Goal: Communication & Community: Ask a question

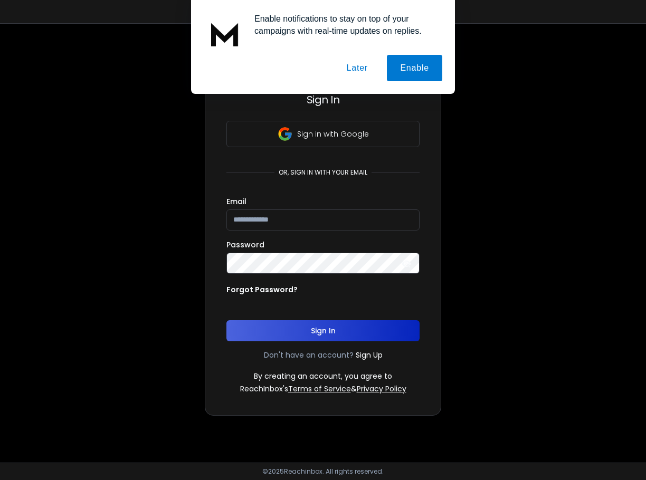
click at [377, 221] on input "email" at bounding box center [323, 220] width 193 height 21
type input "**********"
click at [227, 321] on button "Sign In" at bounding box center [323, 331] width 193 height 21
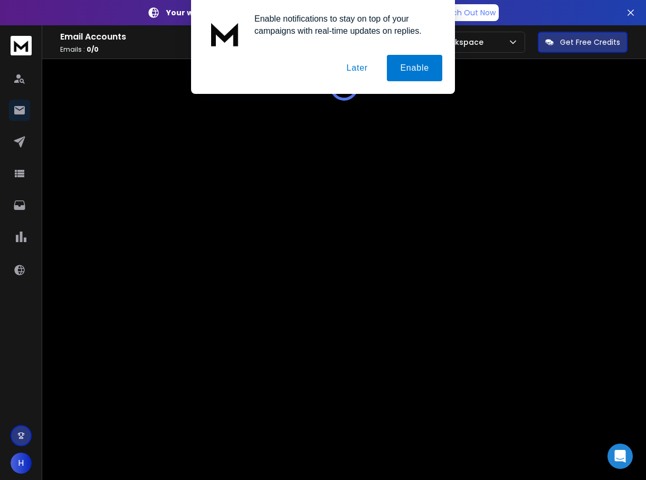
click at [366, 70] on button "Later" at bounding box center [357, 68] width 48 height 26
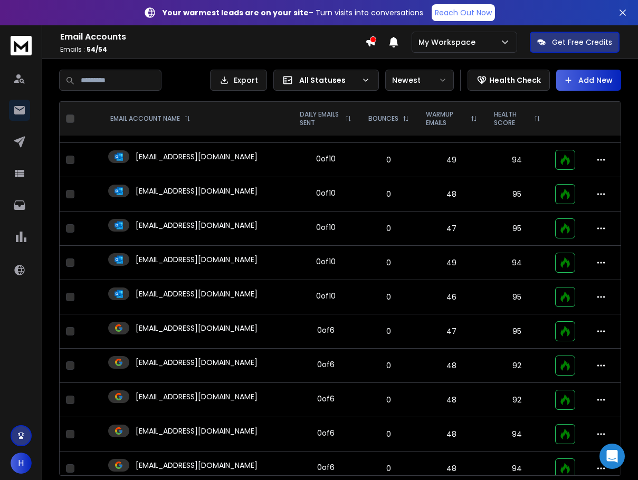
scroll to position [507, 0]
click at [17, 144] on icon at bounding box center [19, 142] width 13 height 13
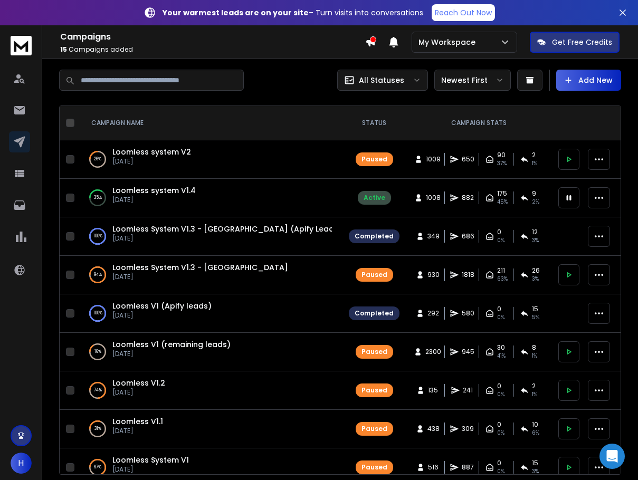
click at [134, 199] on p "[DATE]" at bounding box center [153, 200] width 83 height 8
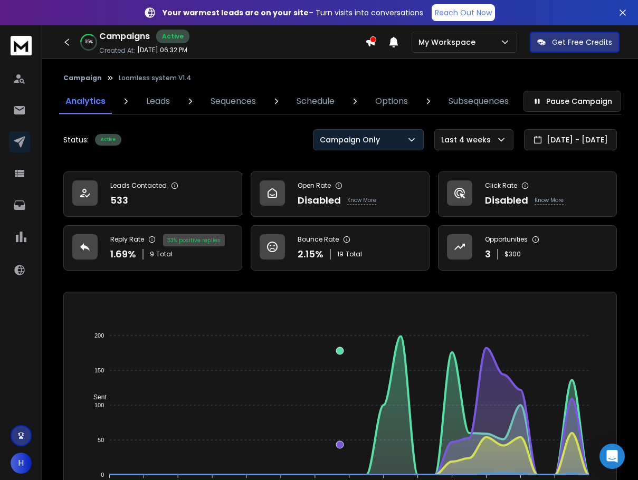
click at [368, 135] on div "Campaign Only" at bounding box center [368, 140] width 97 height 11
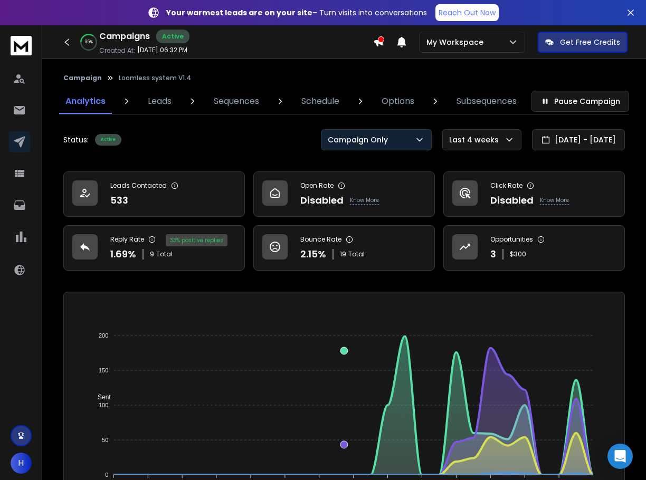
click at [368, 135] on div "Campaign Only" at bounding box center [376, 140] width 97 height 11
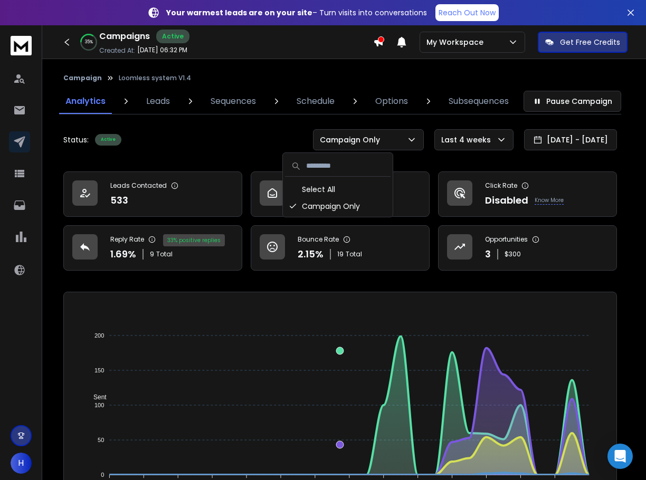
click at [214, 152] on div "Status: Active Pause Campaign Campaign Only Last 4 weeks [DATE] - [DATE] Leads …" at bounding box center [340, 422] width 554 height 586
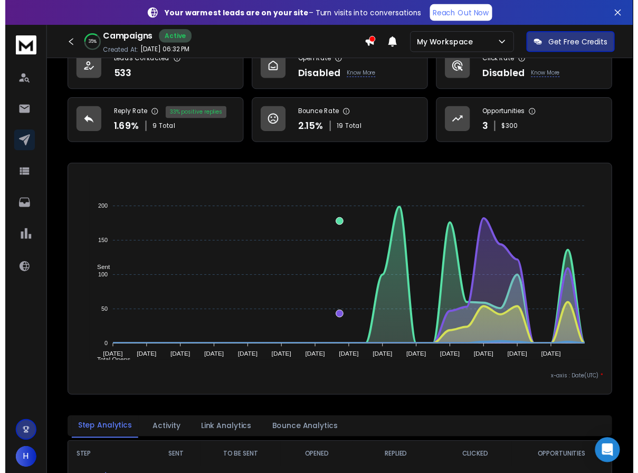
scroll to position [250, 0]
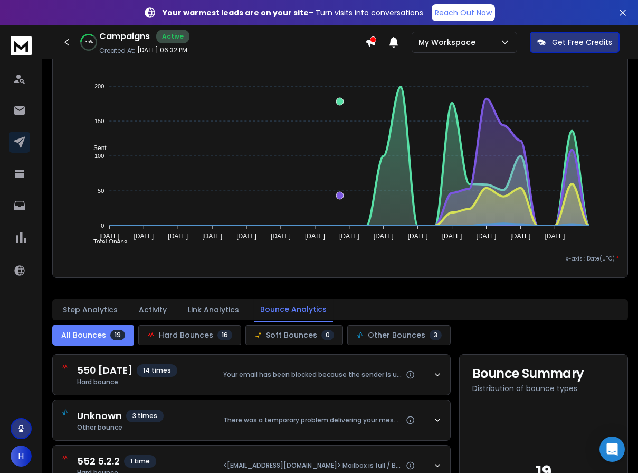
click at [298, 315] on button "Bounce Analytics" at bounding box center [293, 309] width 79 height 24
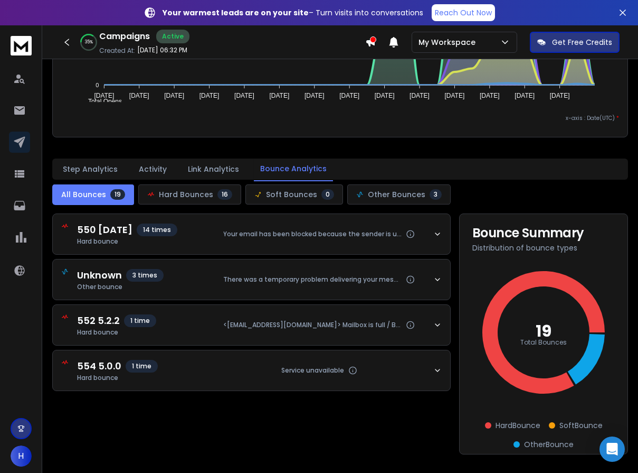
scroll to position [391, 0]
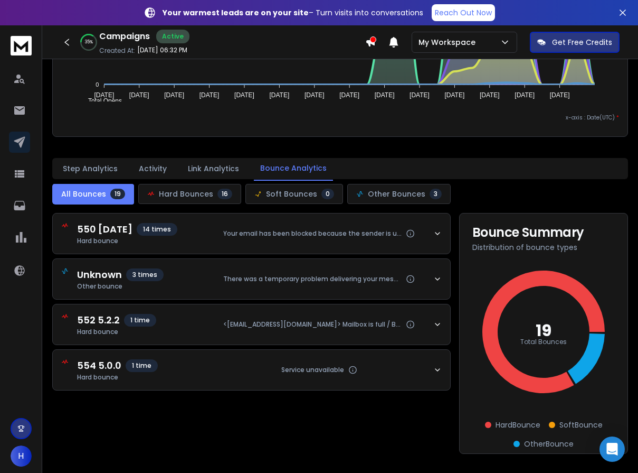
click at [434, 233] on icon "button" at bounding box center [438, 233] width 8 height 8
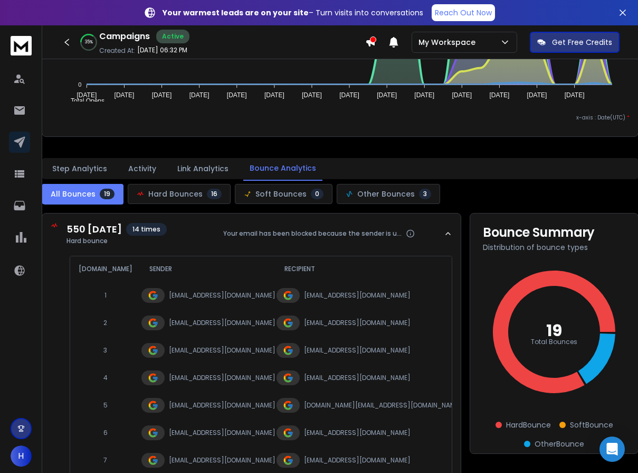
click at [452, 235] on icon "button" at bounding box center [448, 233] width 8 height 8
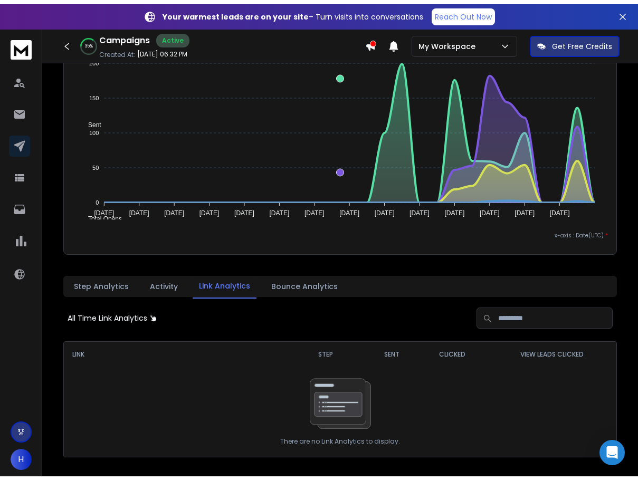
scroll to position [269, 0]
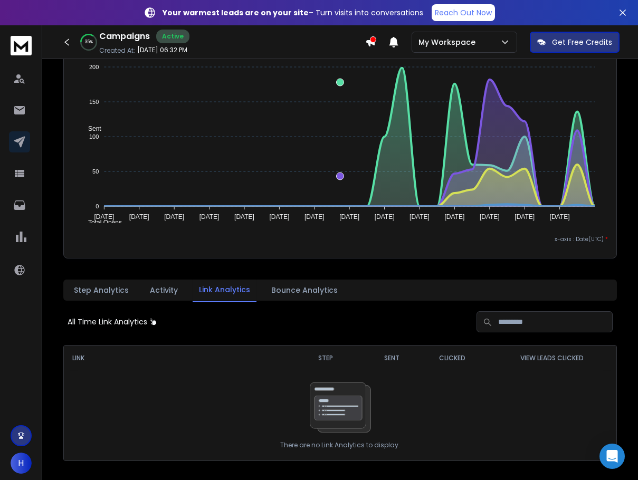
click at [199, 209] on div "Leads Contacted 533 Open Rate Disabled Know More Click Rate Disabled Know More …" at bounding box center [340, 184] width 554 height 563
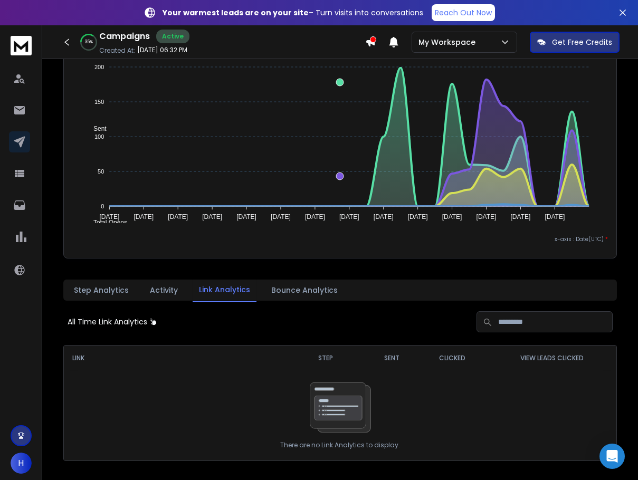
click at [161, 290] on button "Activity" at bounding box center [164, 290] width 41 height 23
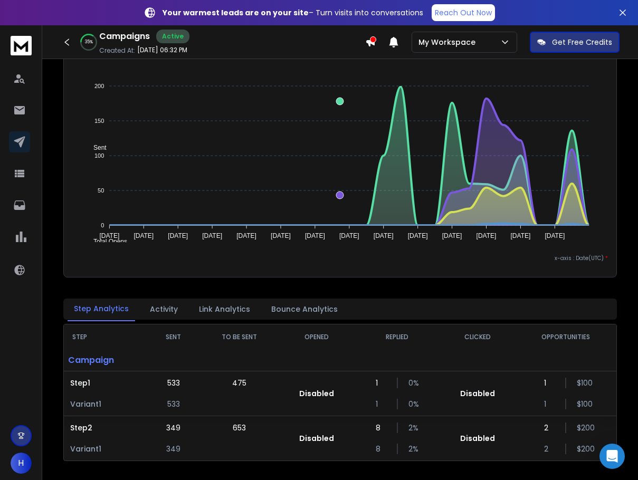
scroll to position [250, 0]
drag, startPoint x: 104, startPoint y: 200, endPoint x: 606, endPoint y: 458, distance: 564.4
click at [606, 458] on div "Open Intercom Messenger" at bounding box center [613, 457] width 28 height 28
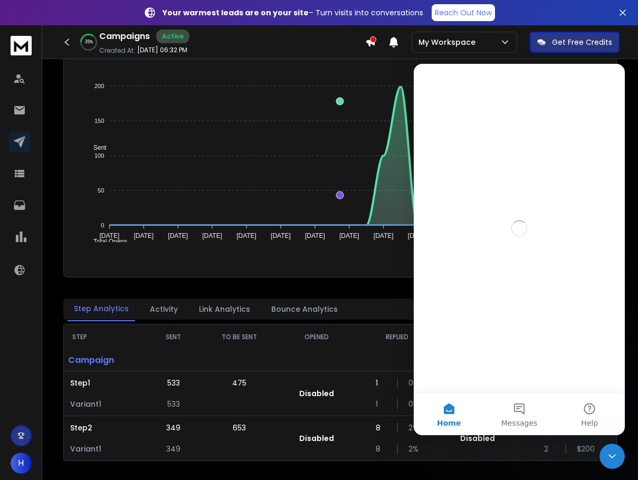
scroll to position [0, 0]
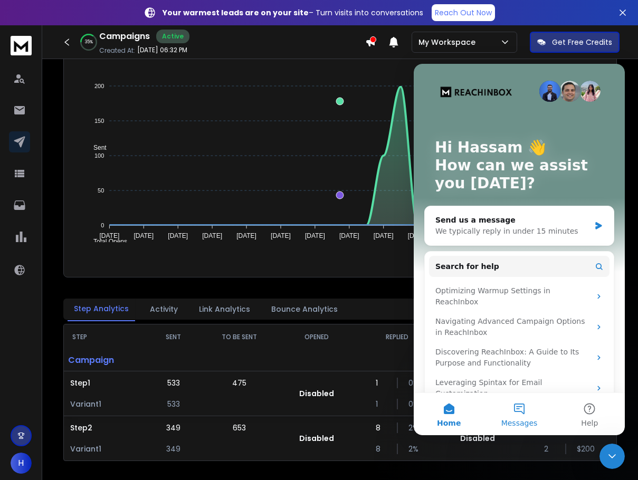
click at [515, 420] on span "Messages" at bounding box center [520, 423] width 36 height 7
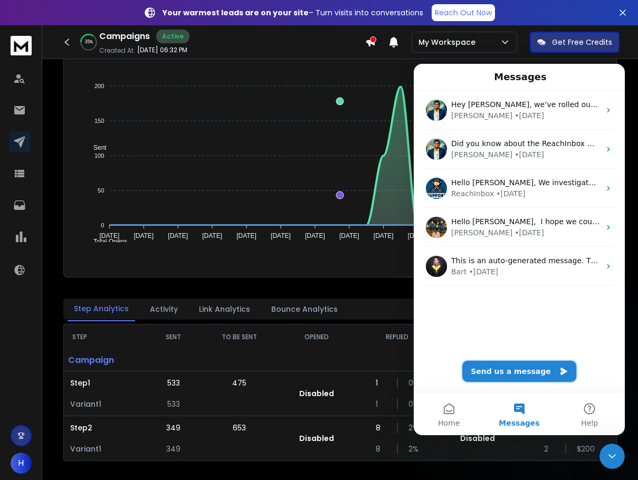
click at [516, 369] on button "Send us a message" at bounding box center [520, 371] width 114 height 21
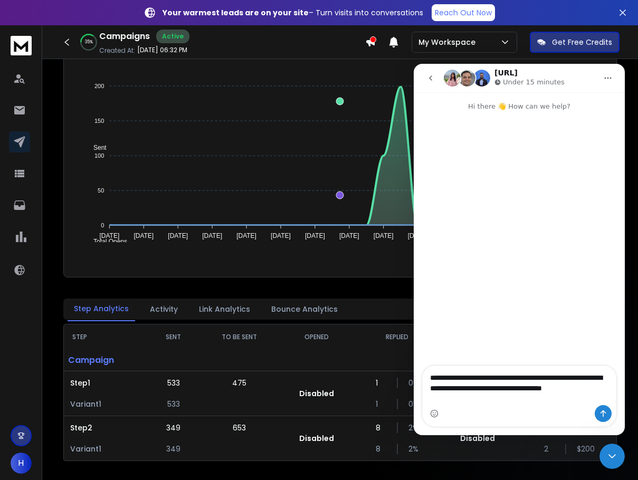
click at [490, 395] on textarea "**********" at bounding box center [519, 380] width 193 height 29
click at [590, 391] on textarea "**********" at bounding box center [519, 385] width 193 height 39
click at [510, 400] on textarea "**********" at bounding box center [519, 385] width 193 height 39
type textarea "**********"
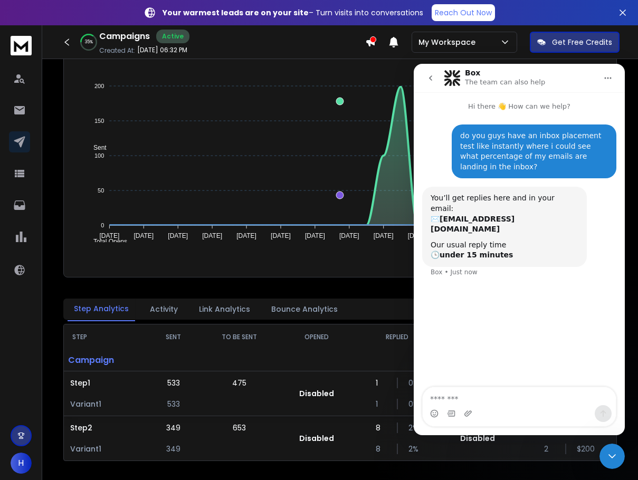
click at [393, 281] on div "Leads Contacted 533 Open Rate Disabled Know More Click Rate Disabled Know More …" at bounding box center [340, 194] width 554 height 544
click at [426, 78] on button "go back" at bounding box center [431, 78] width 20 height 20
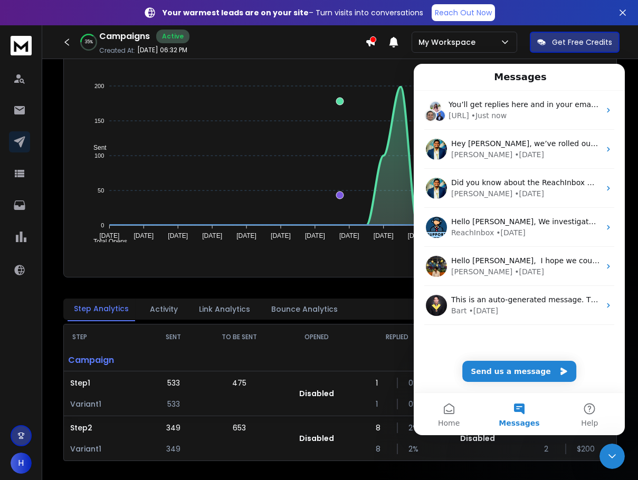
click at [362, 278] on div "Leads Contacted 533 Open Rate Disabled Know More Click Rate Disabled Know More …" at bounding box center [340, 194] width 554 height 544
click at [612, 460] on icon "Close Intercom Messenger" at bounding box center [612, 456] width 13 height 13
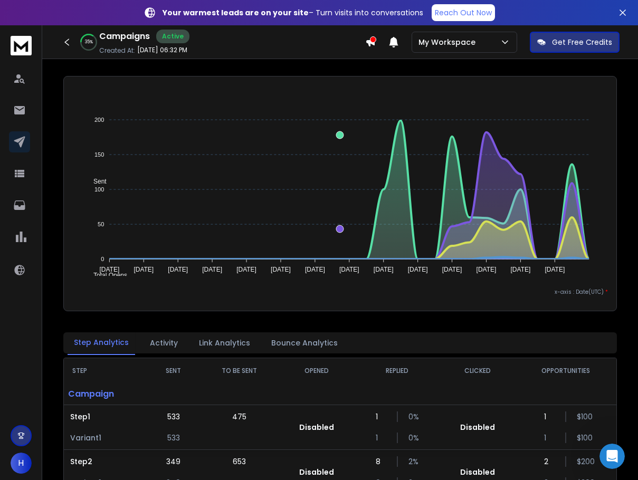
scroll to position [250, 0]
